Goal: Communication & Community: Answer question/provide support

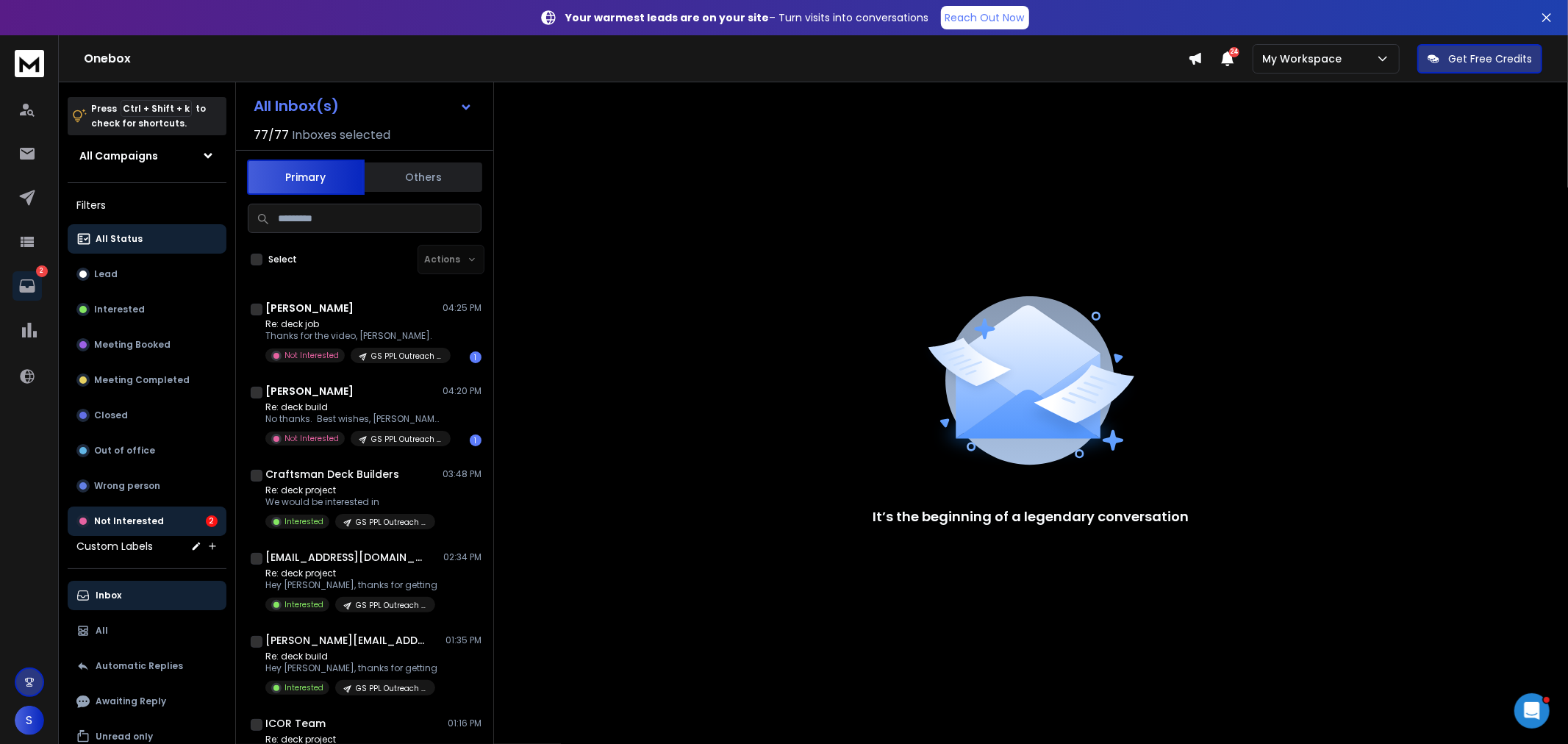
click at [139, 519] on p "Not Interested" at bounding box center [129, 521] width 70 height 12
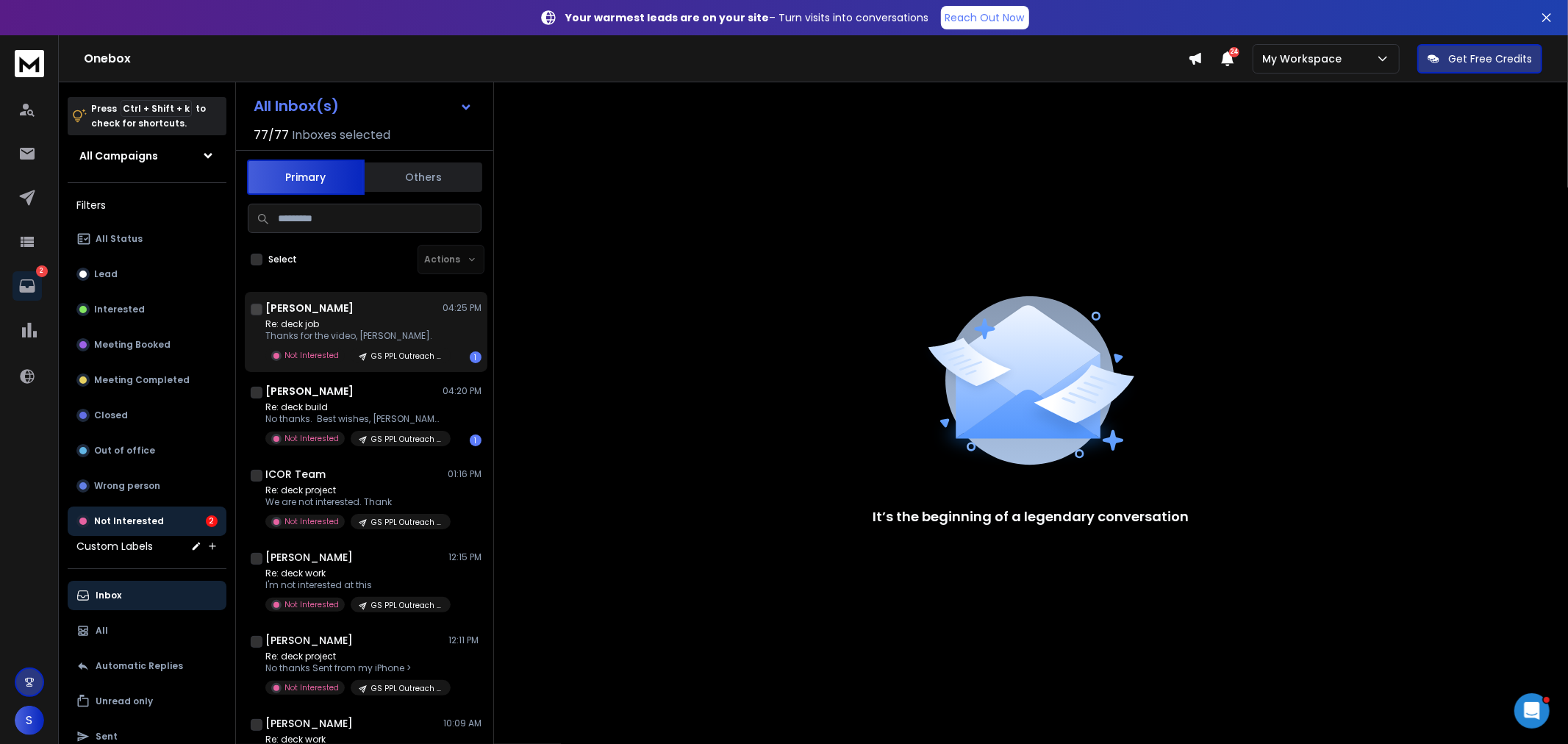
click at [343, 333] on p "Thanks for the video, Sergio." at bounding box center [354, 336] width 177 height 12
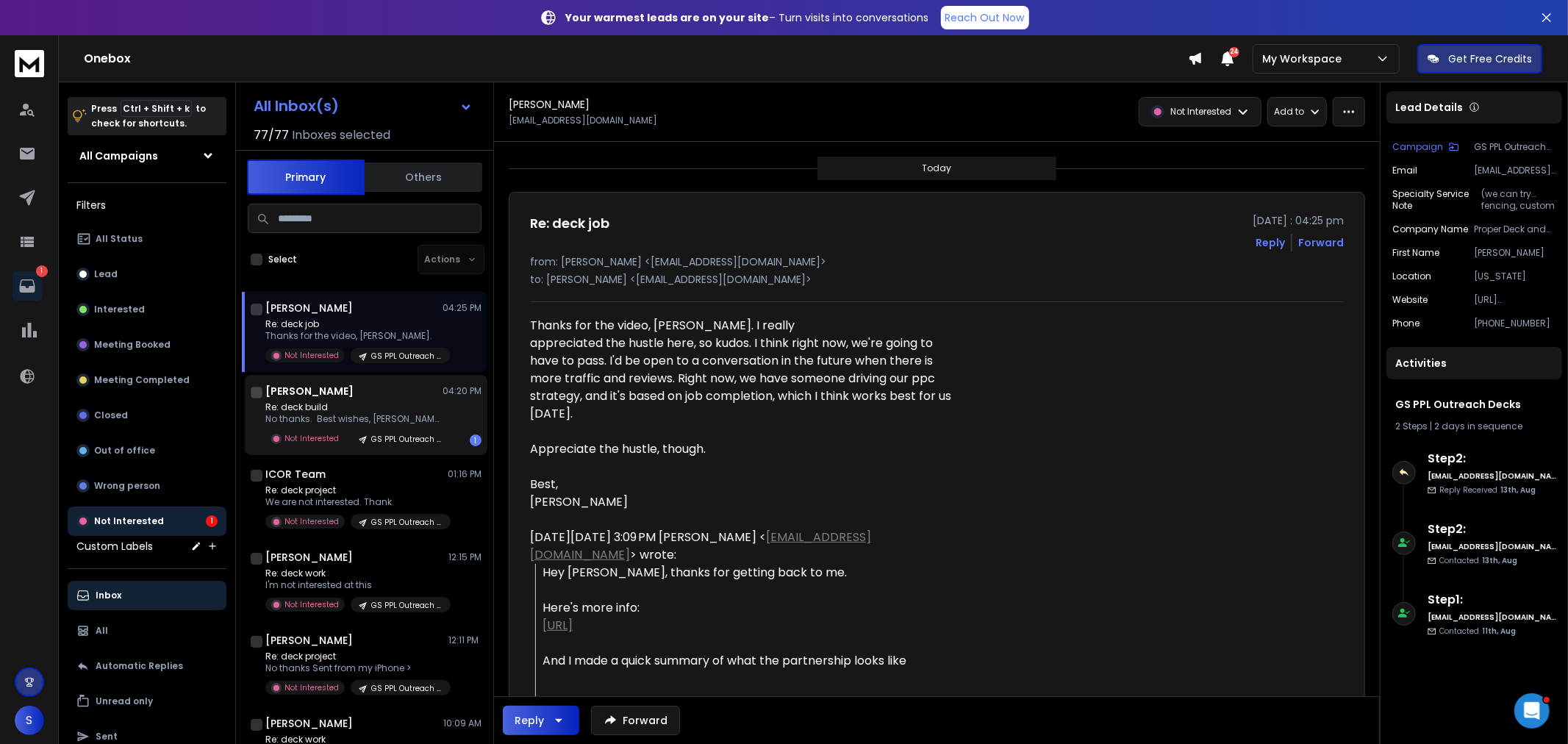
click at [347, 402] on p "Re: deck build" at bounding box center [354, 407] width 177 height 12
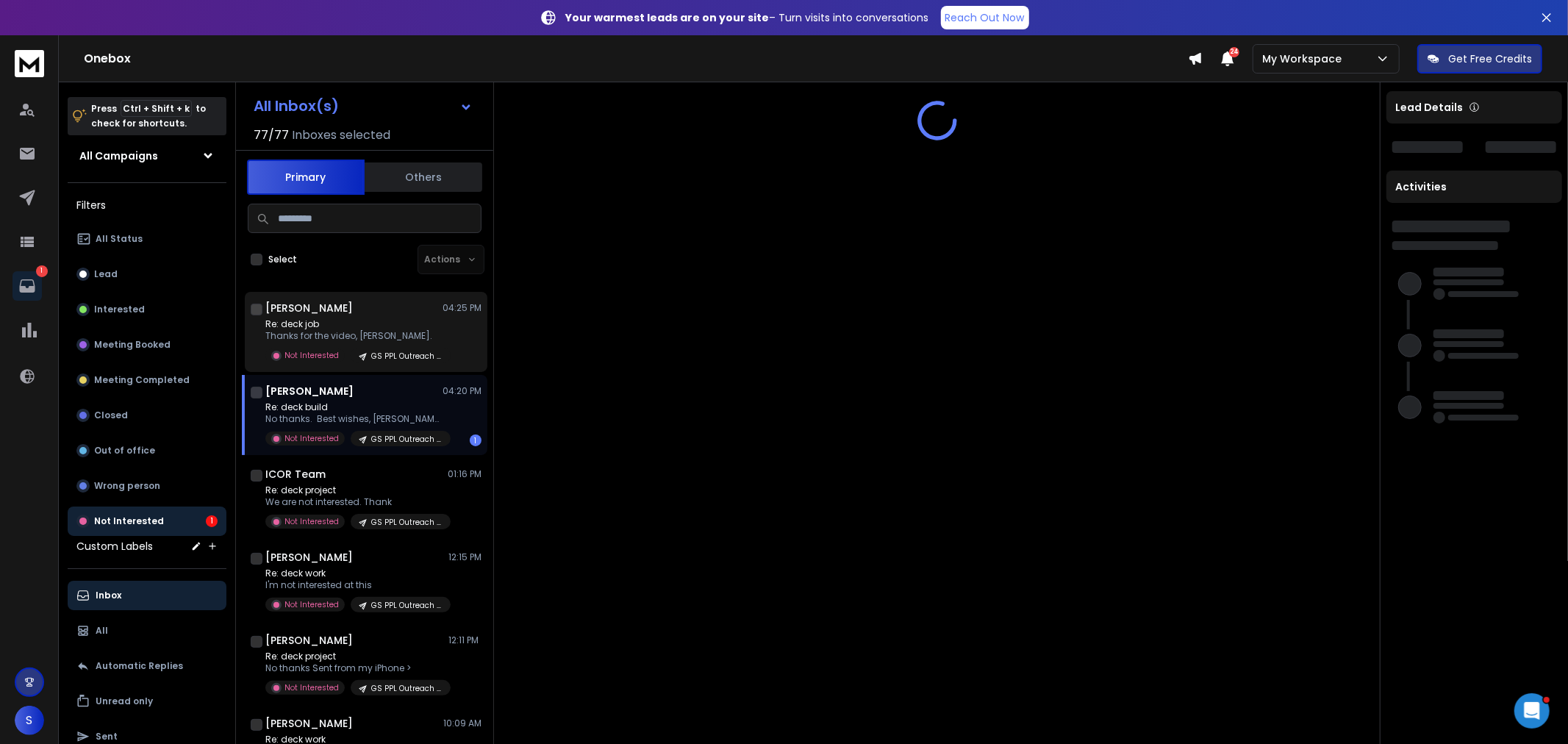
click at [344, 327] on p "Re: deck job" at bounding box center [354, 324] width 177 height 12
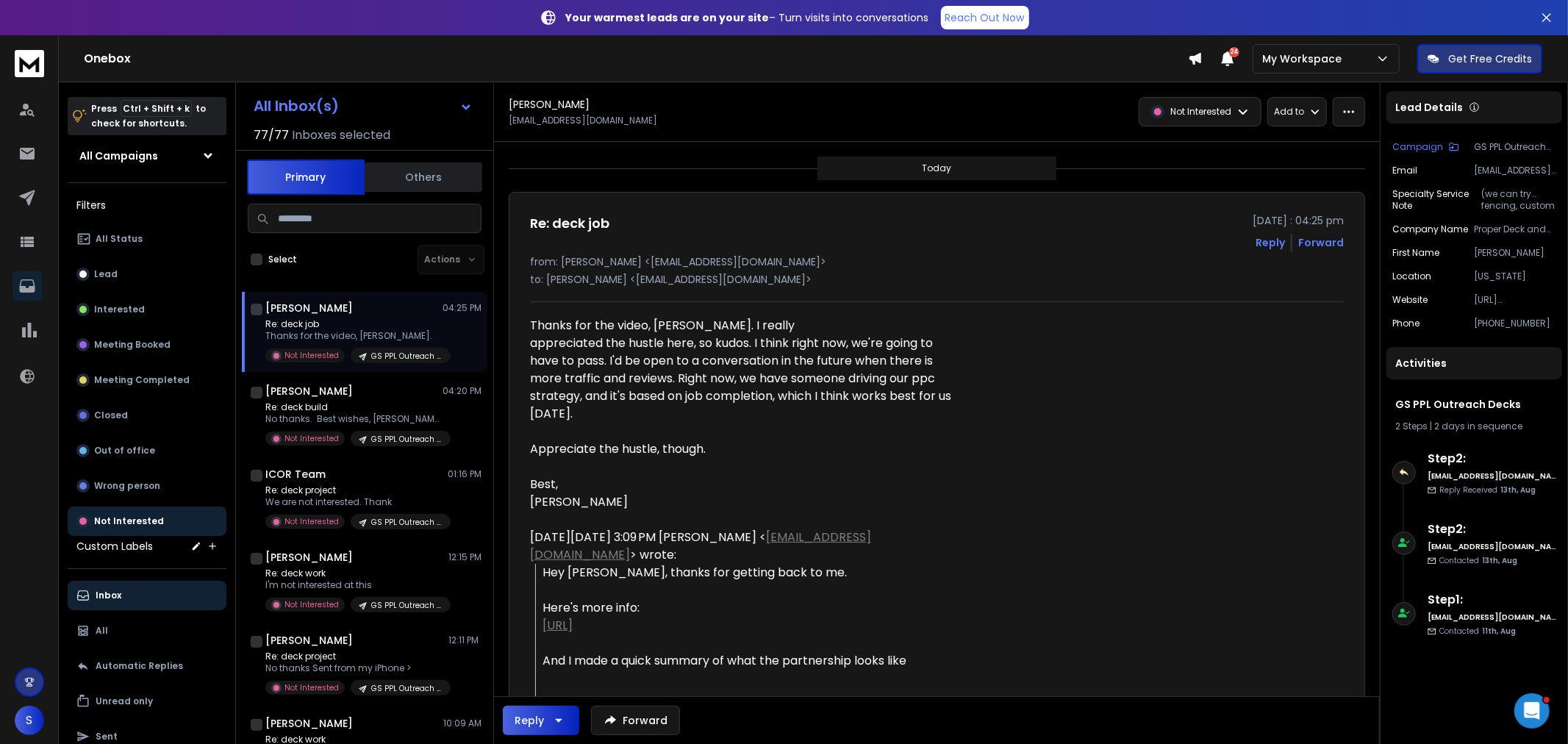
click at [515, 710] on button "Reply" at bounding box center [541, 721] width 76 height 30
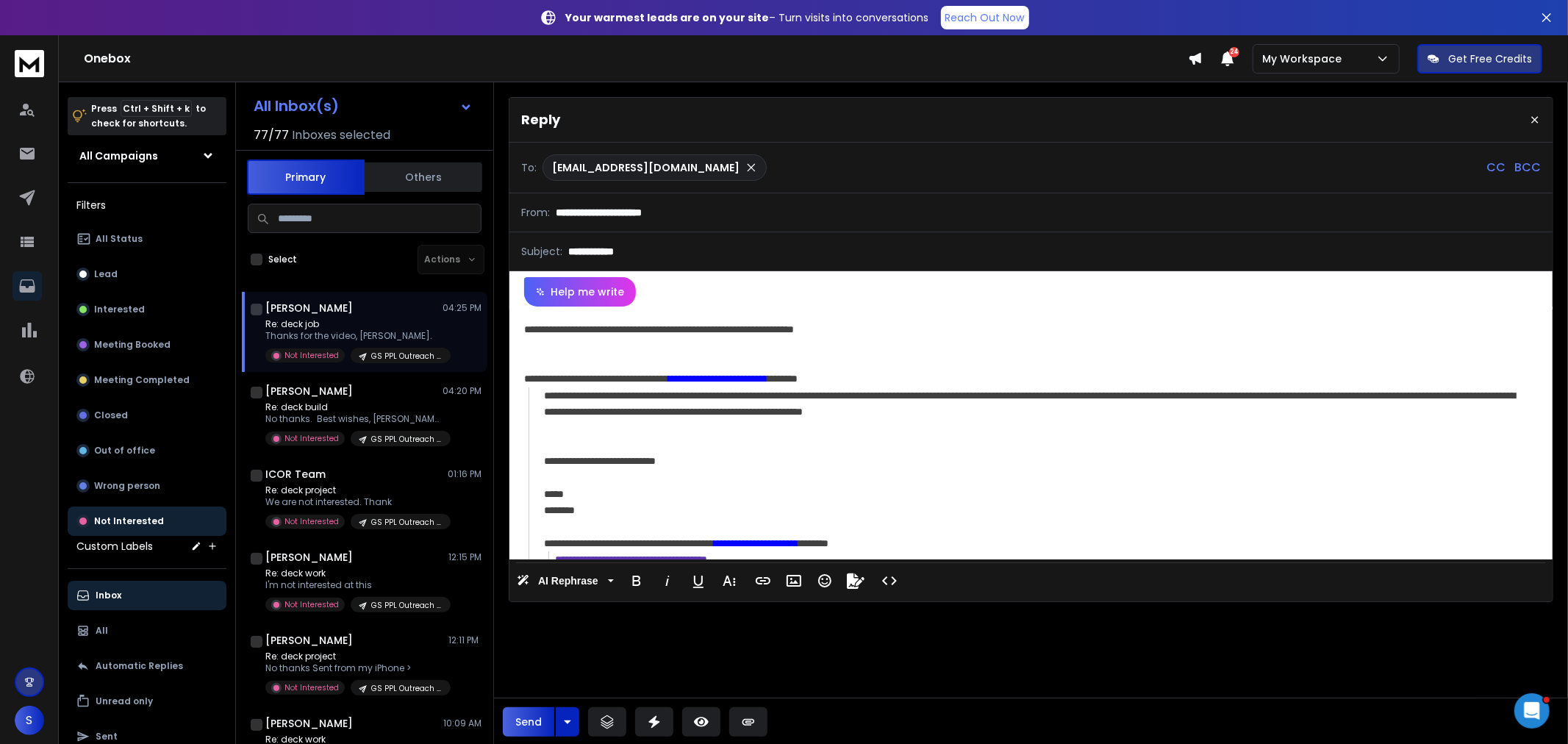
click at [527, 720] on button "Send" at bounding box center [528, 722] width 51 height 30
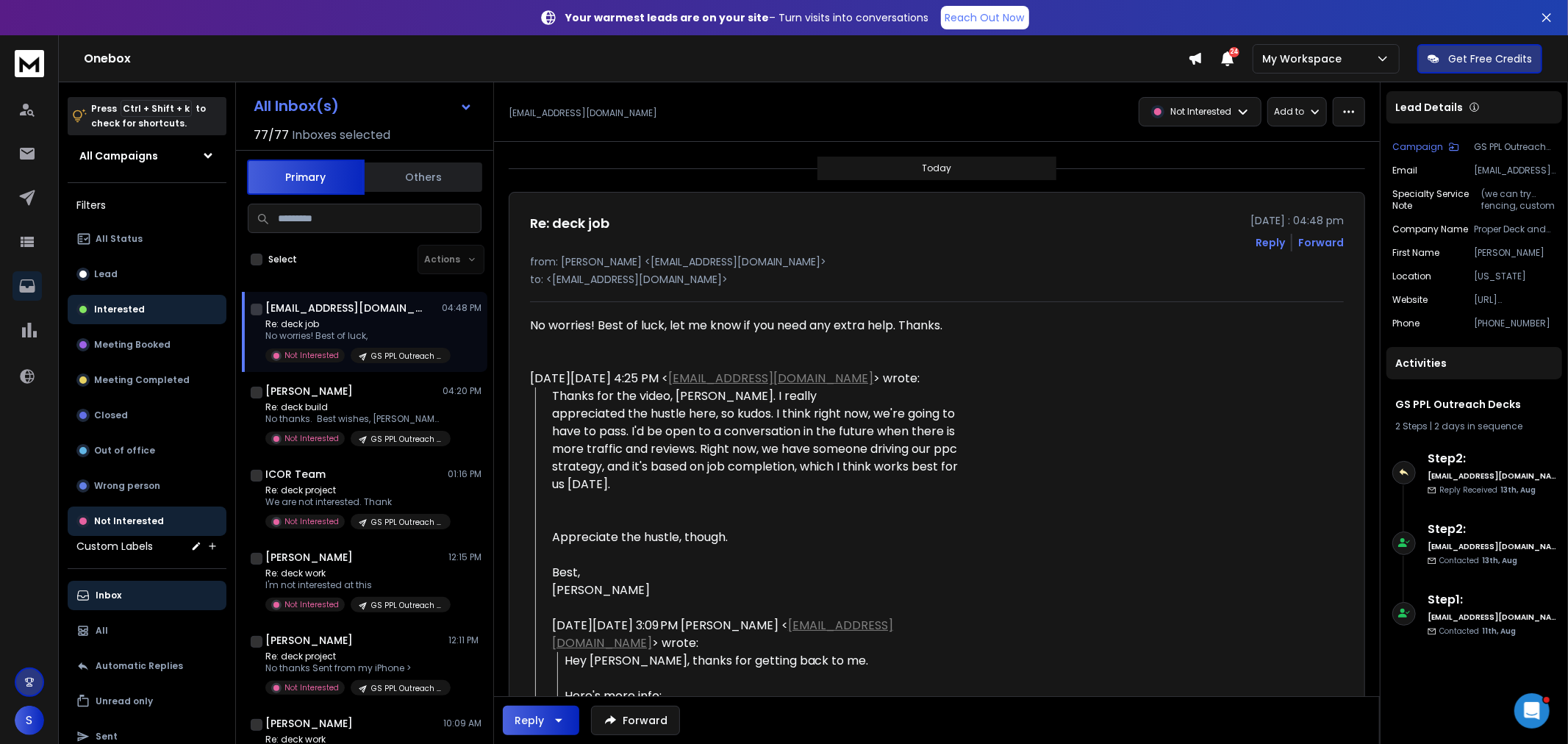
click at [118, 315] on div "Interested" at bounding box center [111, 309] width 68 height 13
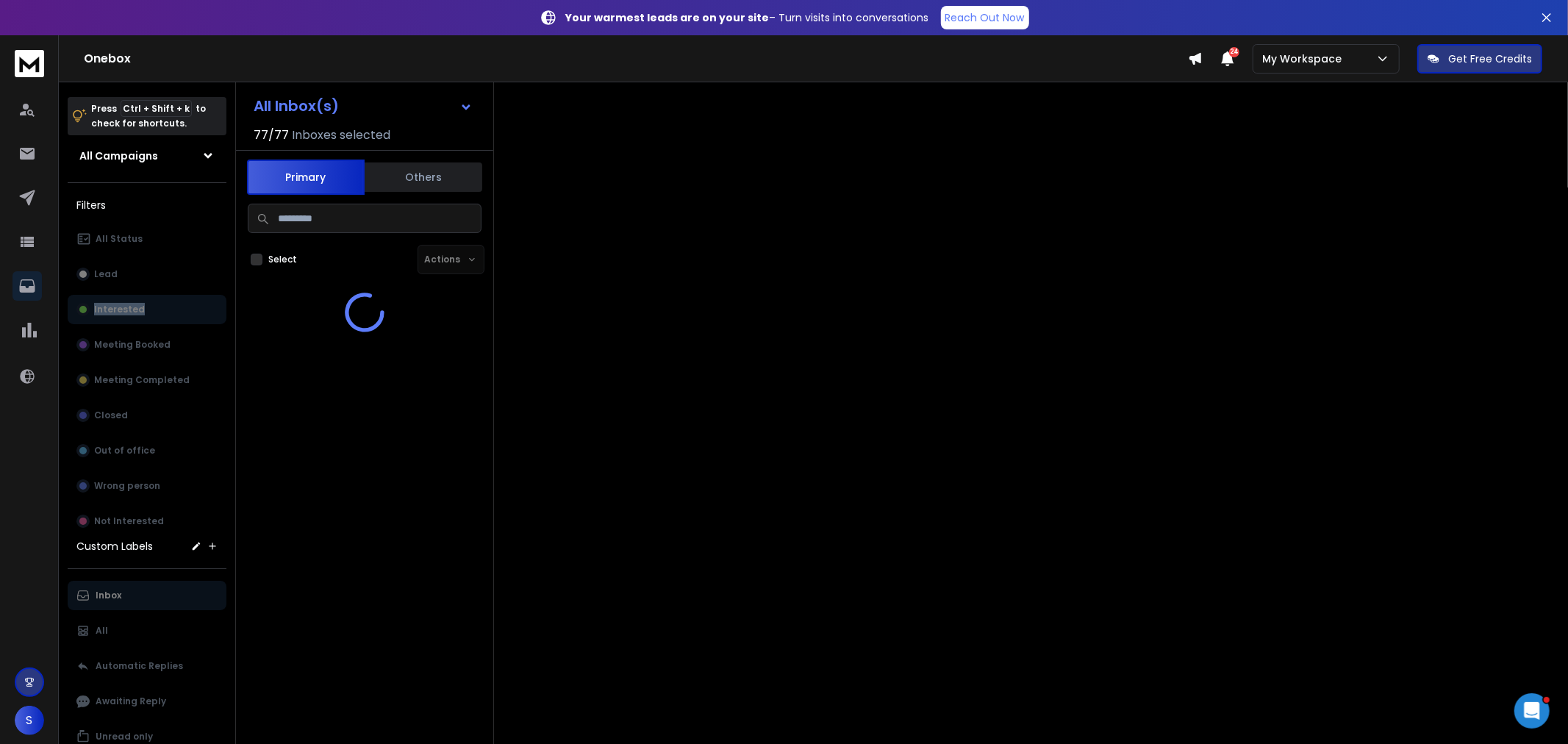
click at [118, 315] on div "All Status Lead Interested Meeting Booked Meeting Completed Closed Out of offic…" at bounding box center [147, 380] width 159 height 312
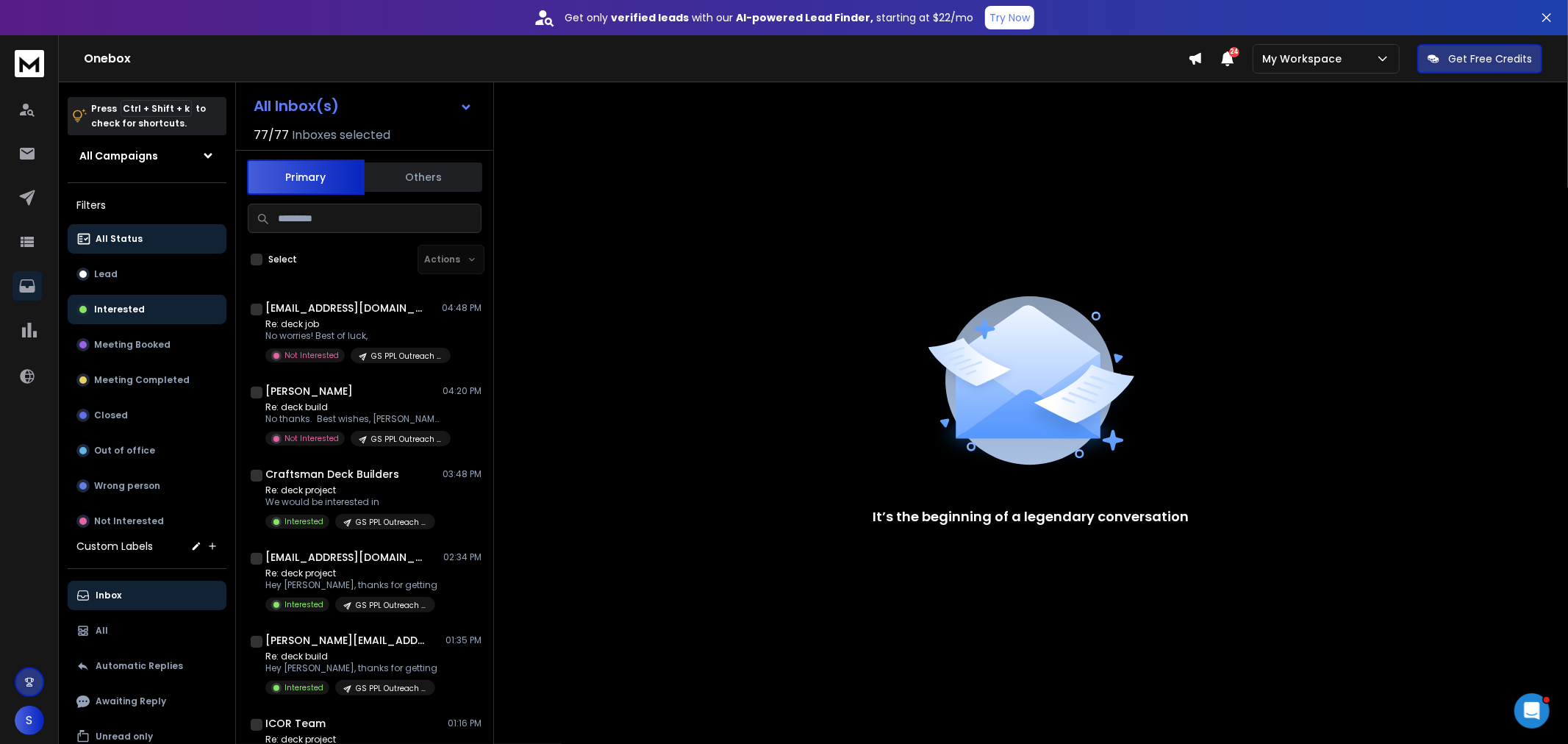
click at [108, 309] on p "Interested" at bounding box center [119, 309] width 50 height 12
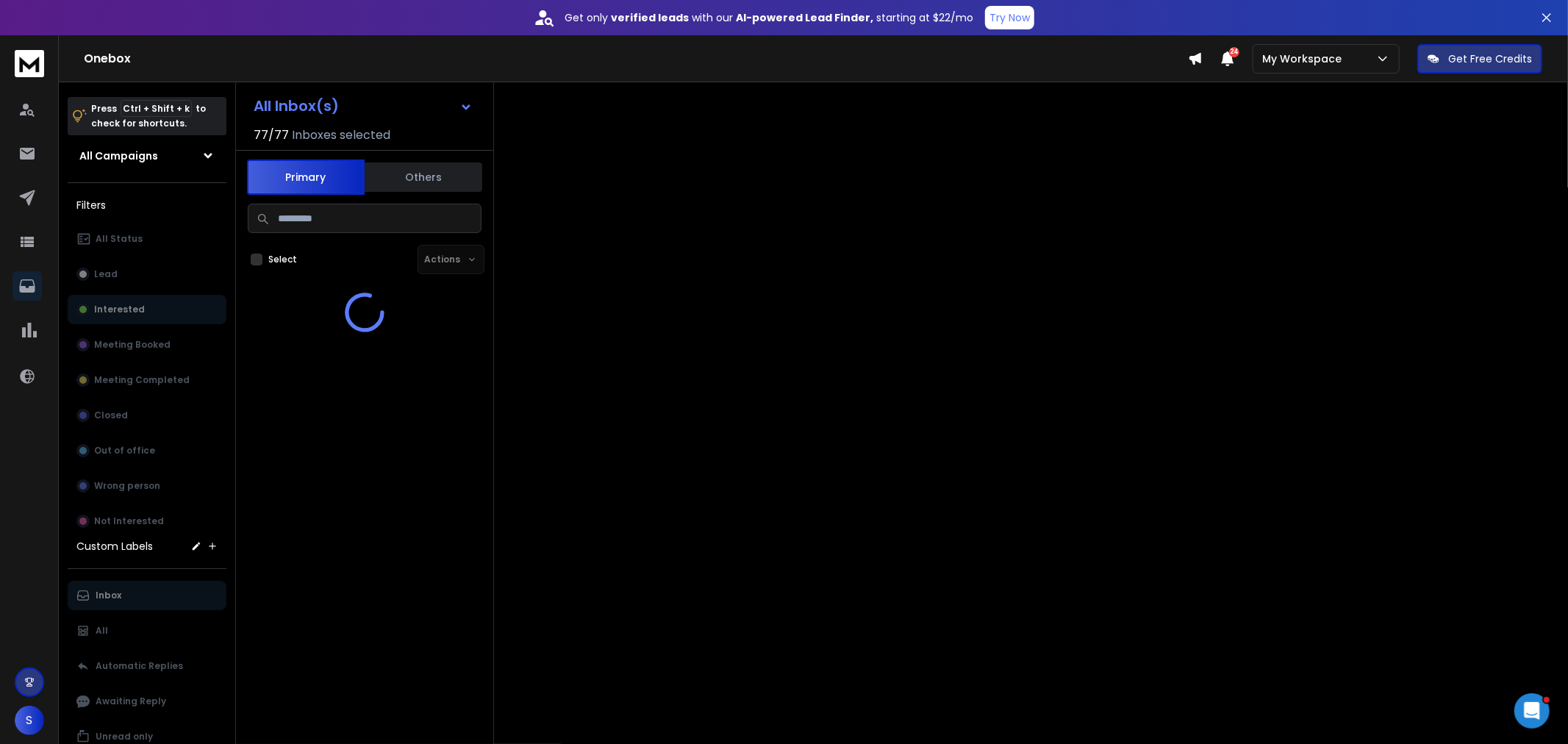
click at [100, 309] on div "All Status Lead Interested Meeting Booked Meeting Completed Closed Out of offic…" at bounding box center [147, 380] width 159 height 312
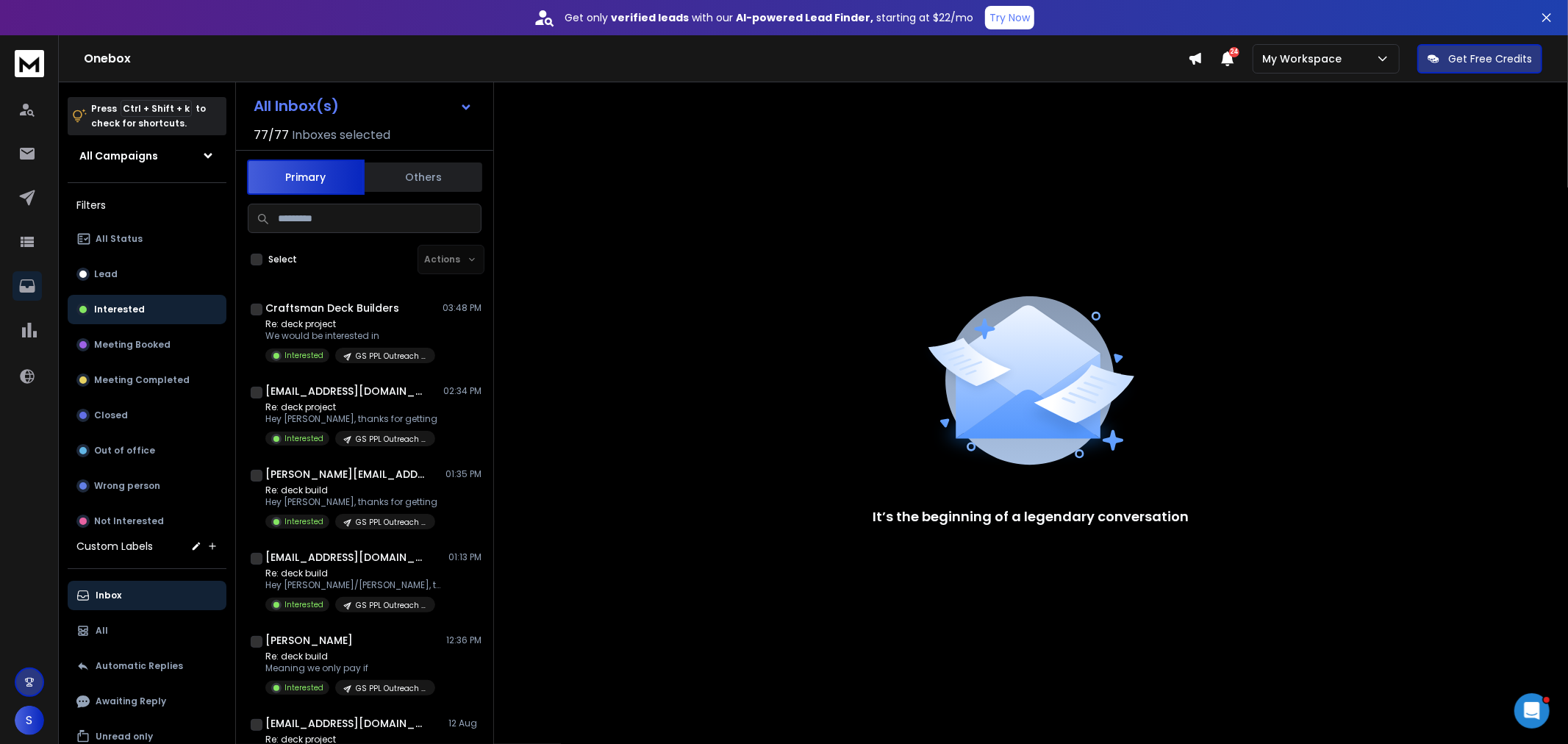
click at [116, 309] on p "Interested" at bounding box center [119, 309] width 50 height 12
click at [133, 307] on p "Interested" at bounding box center [119, 309] width 50 height 12
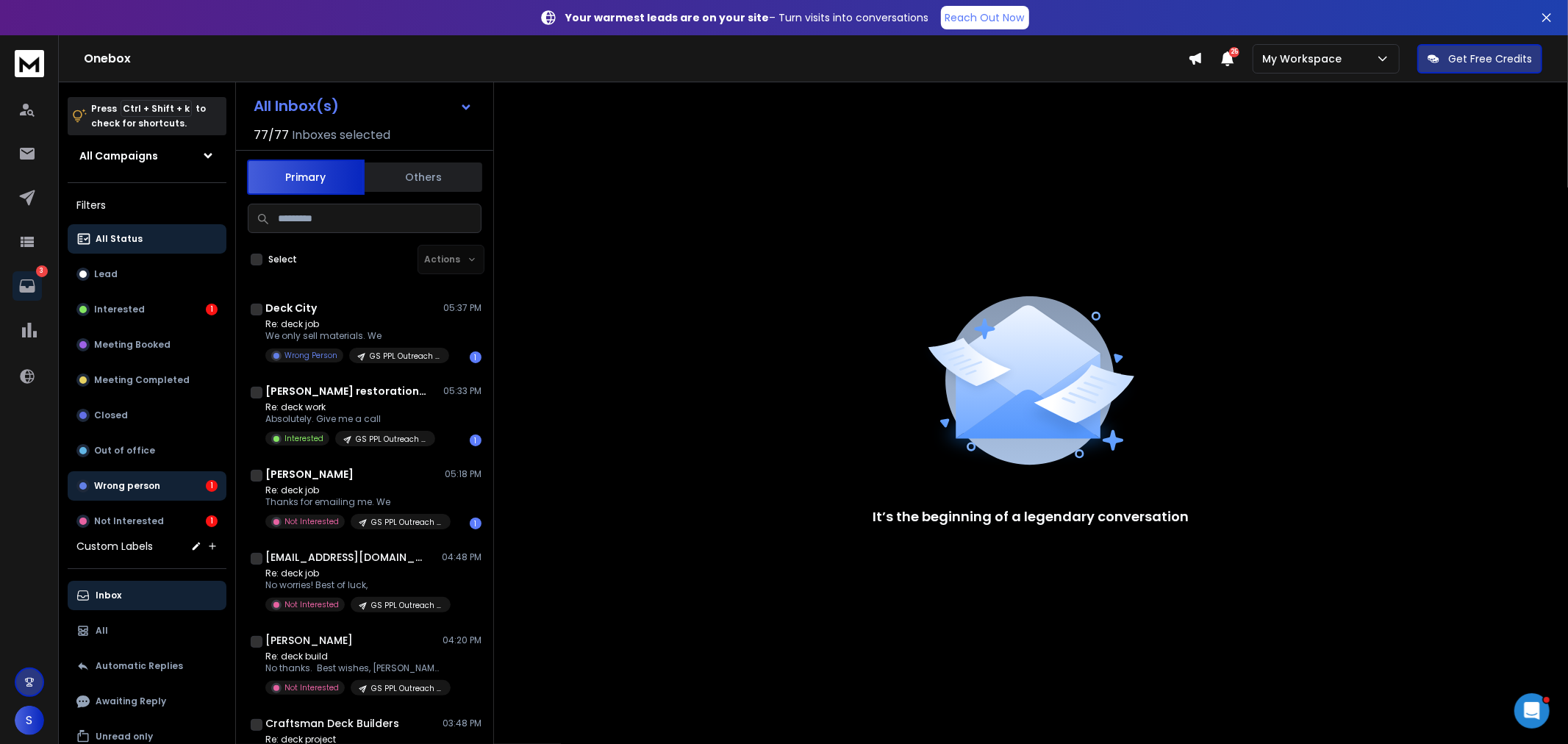
click at [138, 488] on p "Wrong person" at bounding box center [127, 486] width 66 height 12
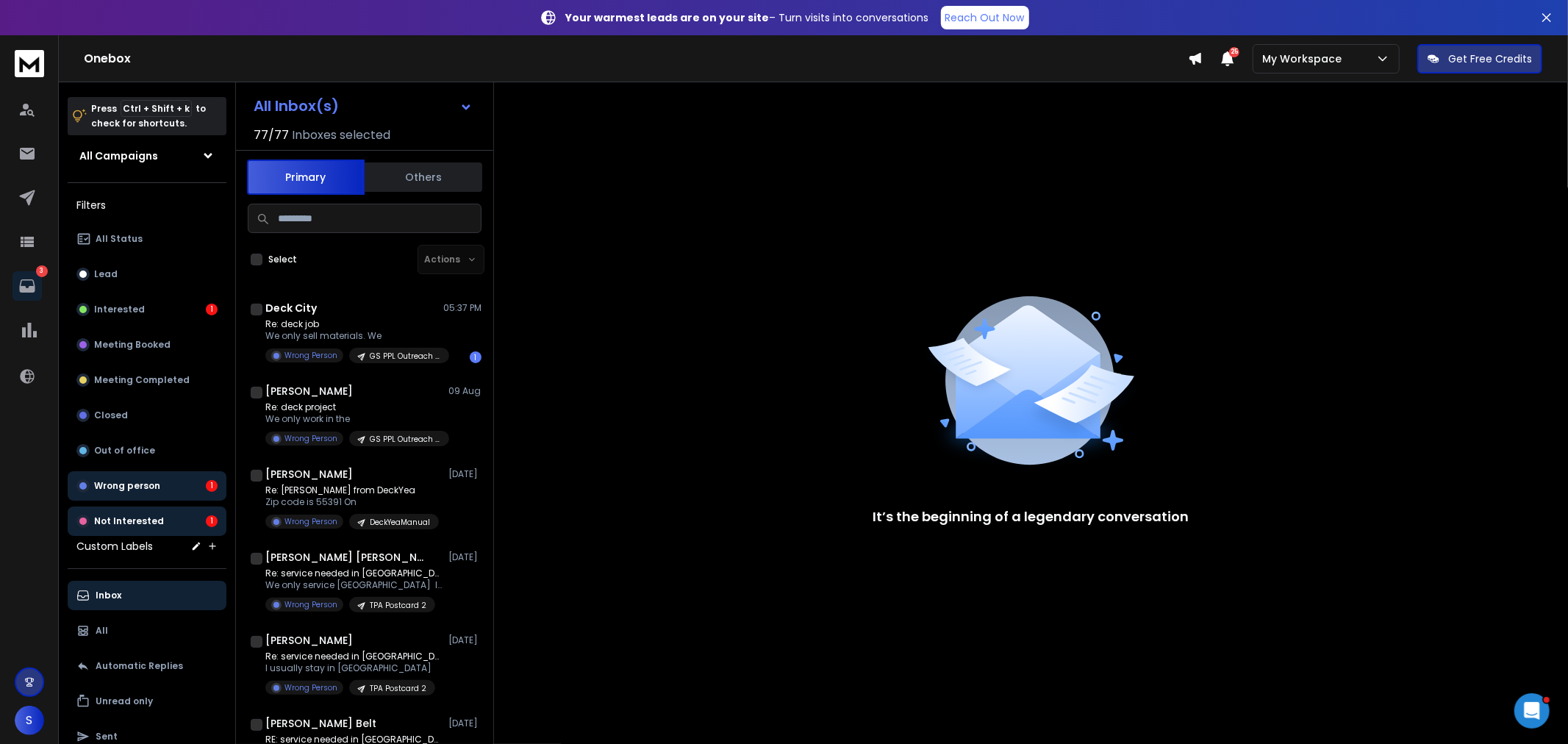
click at [137, 527] on p "Not Interested" at bounding box center [129, 521] width 70 height 12
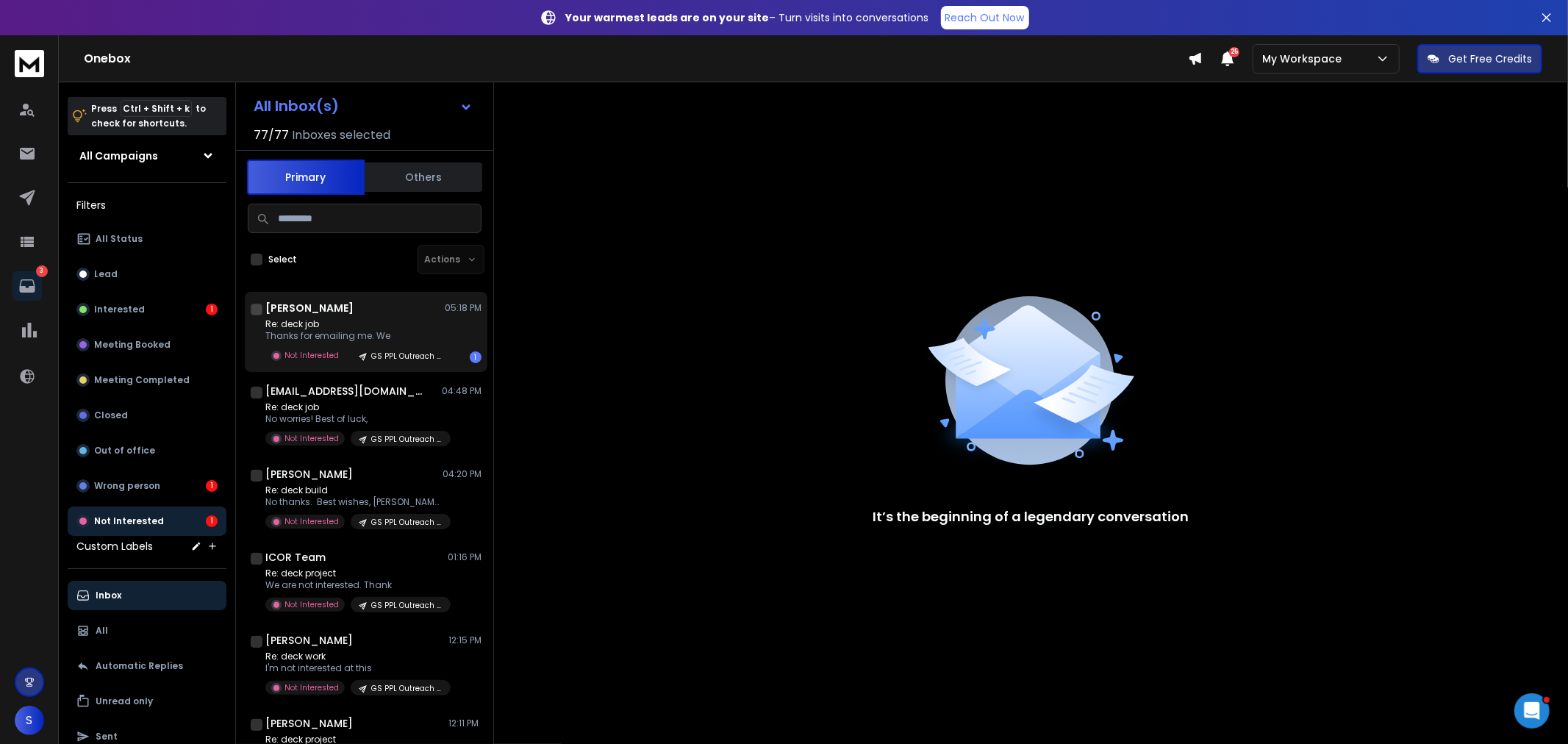
click at [326, 325] on p "Re: deck job" at bounding box center [354, 324] width 177 height 12
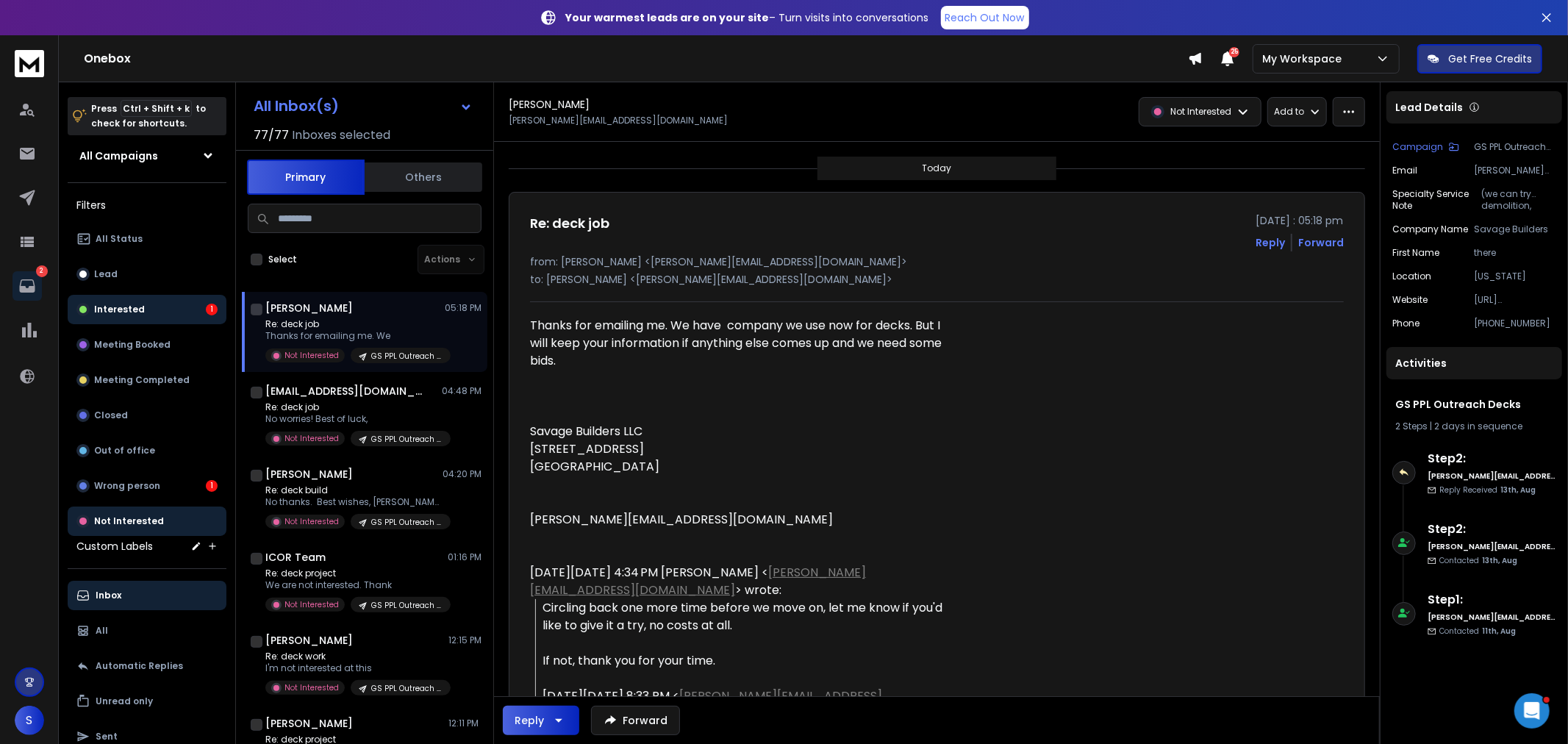
click at [125, 309] on p "Interested" at bounding box center [119, 309] width 50 height 12
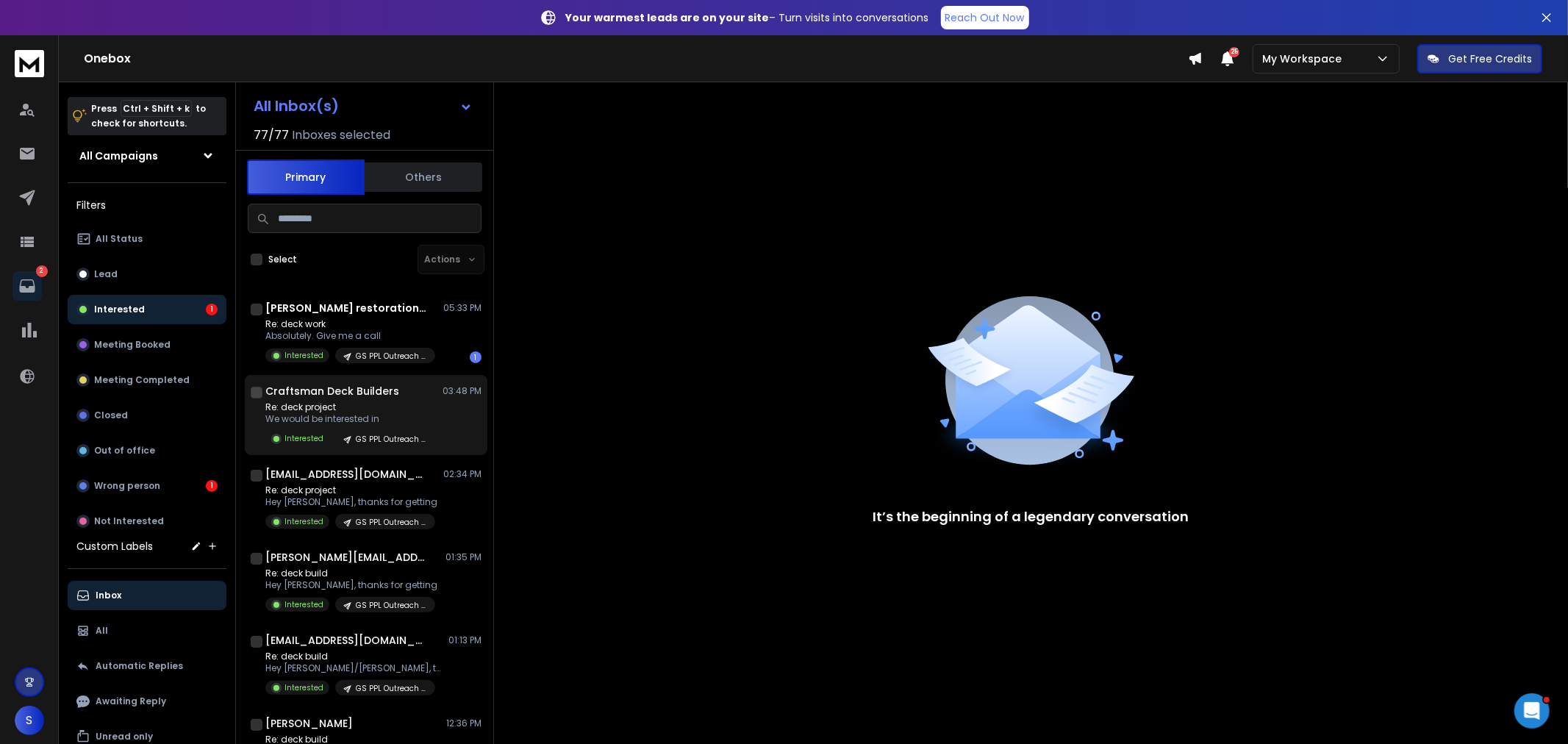
click at [316, 407] on p "Re: deck project" at bounding box center [350, 407] width 170 height 12
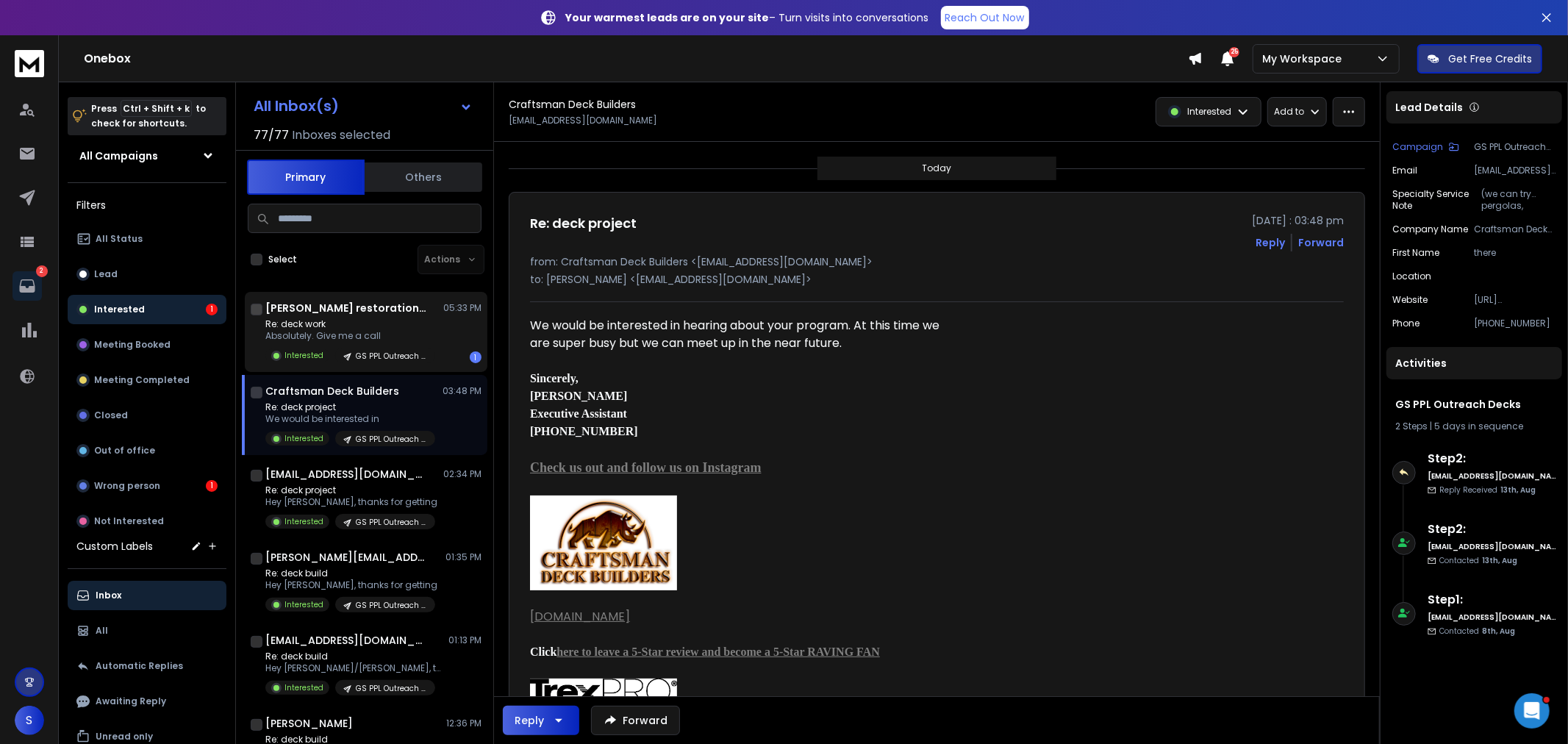
click at [329, 340] on p "Absolutely. Give me a call" at bounding box center [350, 336] width 170 height 12
